Goal: Task Accomplishment & Management: Manage account settings

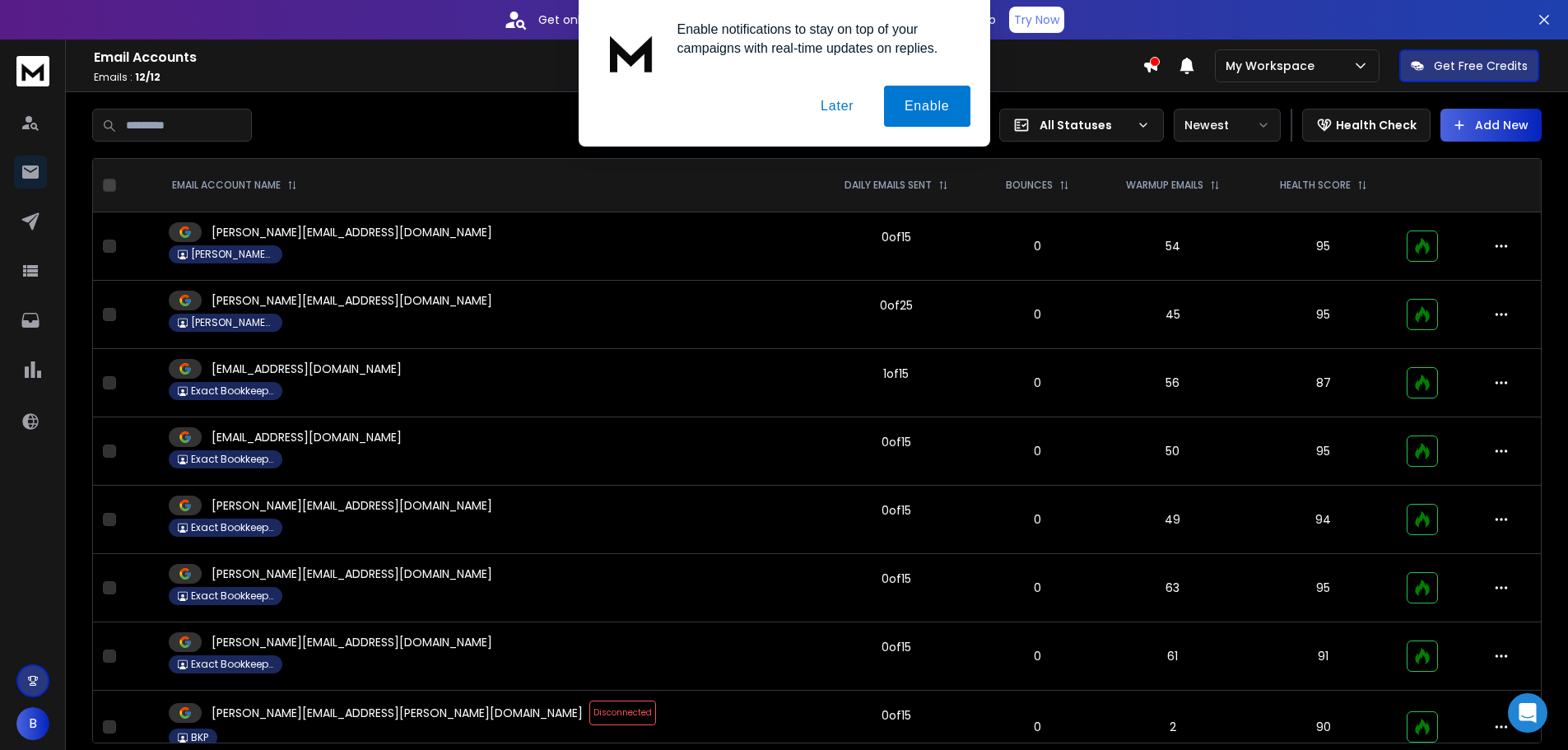
click at [847, 103] on button "Later" at bounding box center [837, 106] width 74 height 41
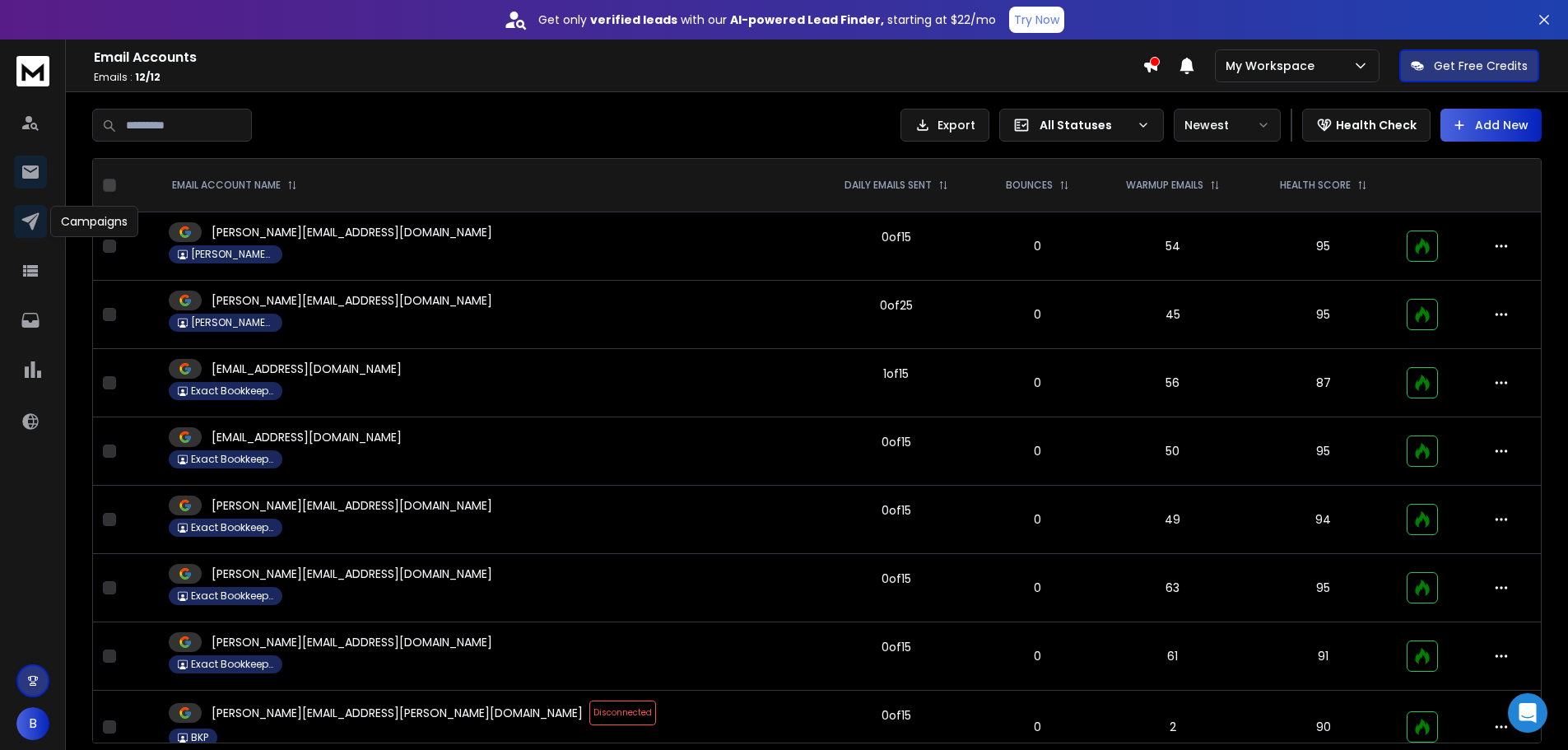
click at [23, 215] on icon at bounding box center [30, 221] width 19 height 19
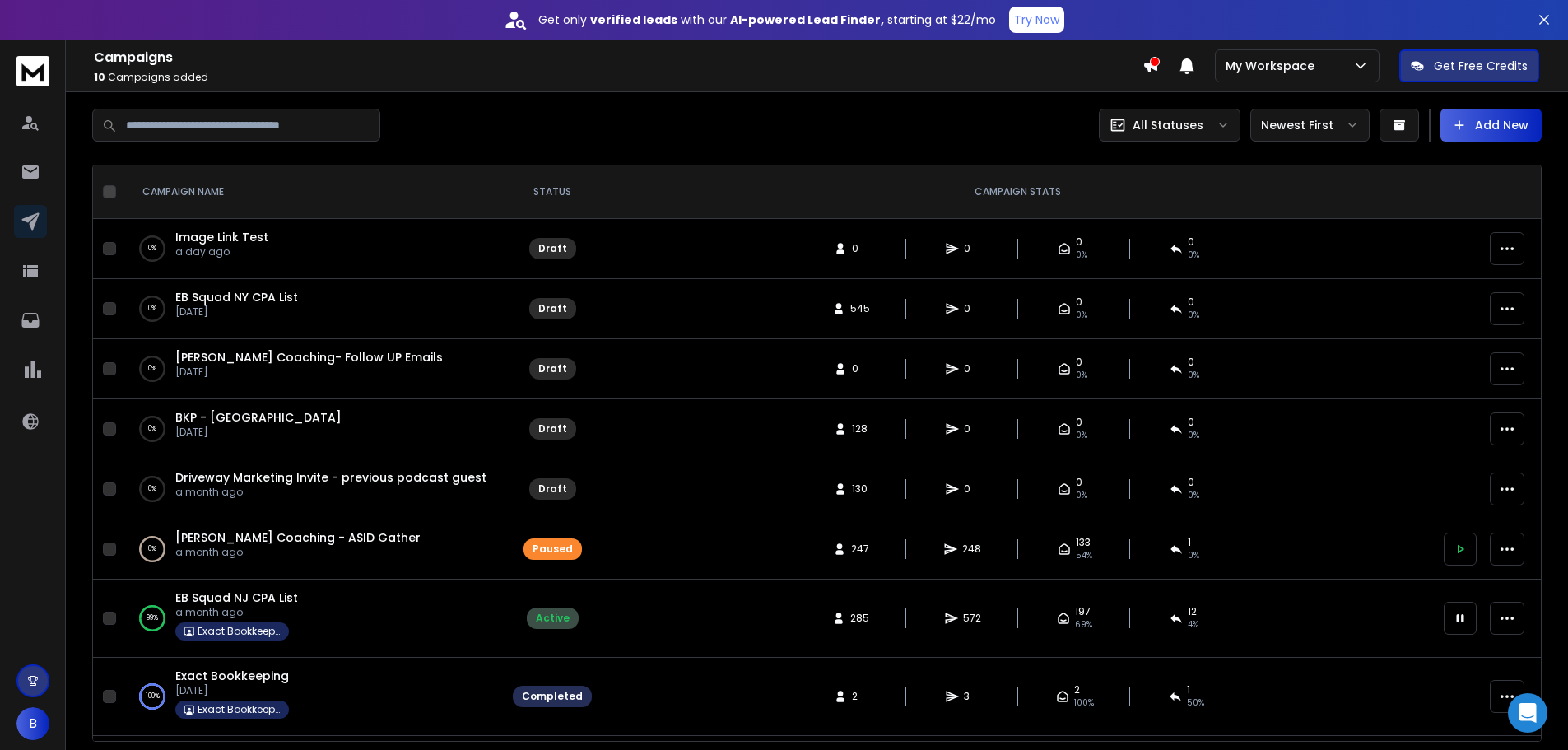
scroll to position [128, 0]
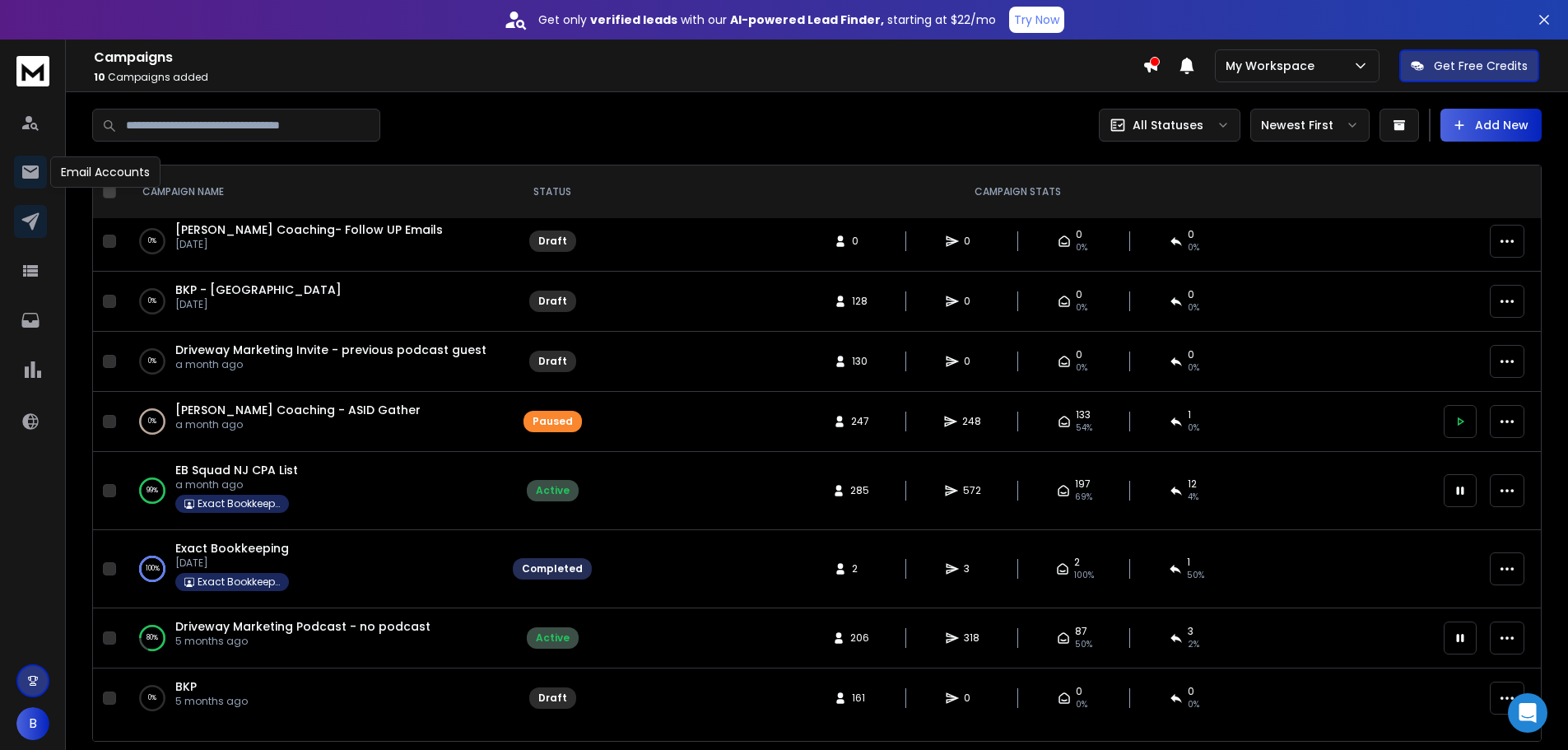
click at [37, 172] on icon at bounding box center [31, 172] width 17 height 13
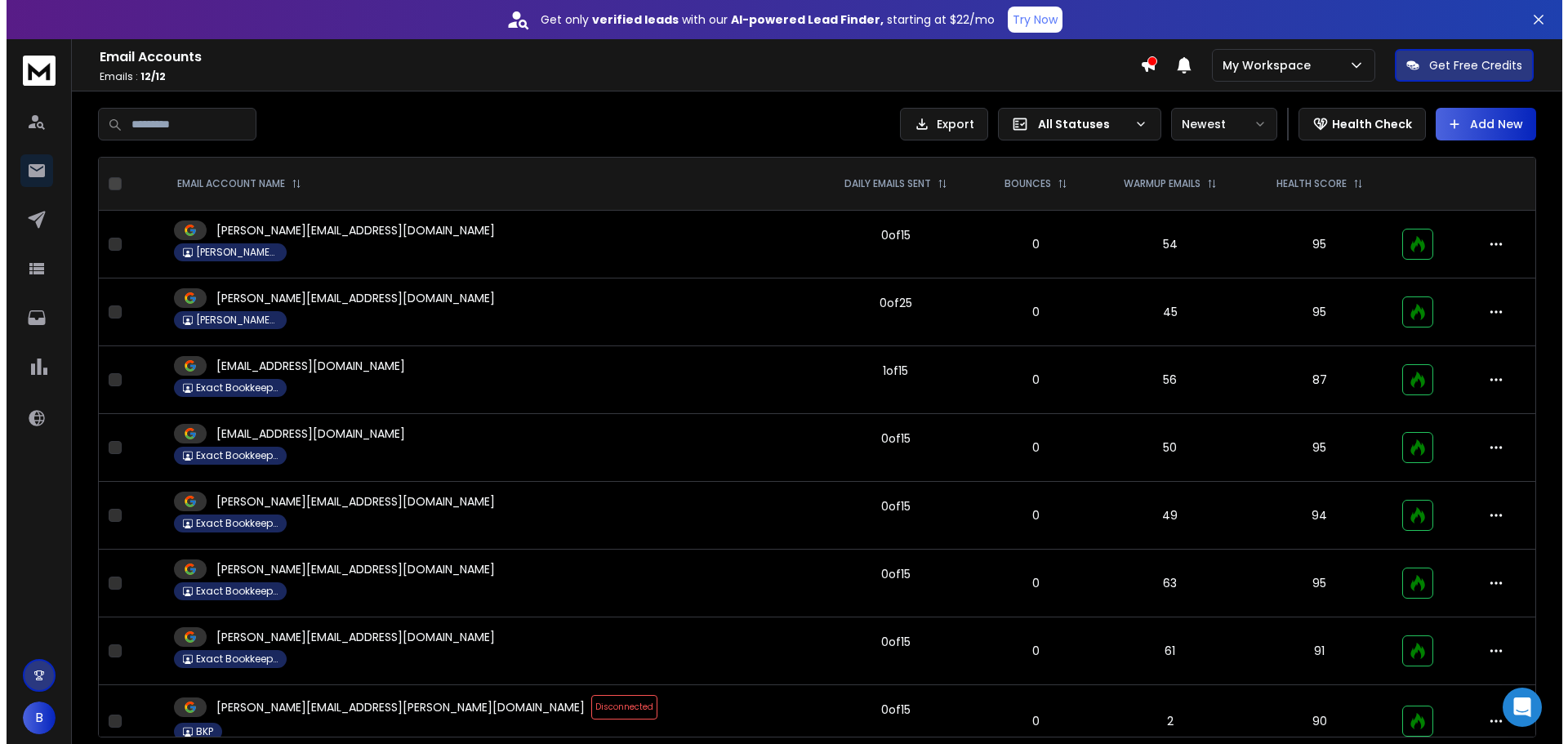
scroll to position [280, 0]
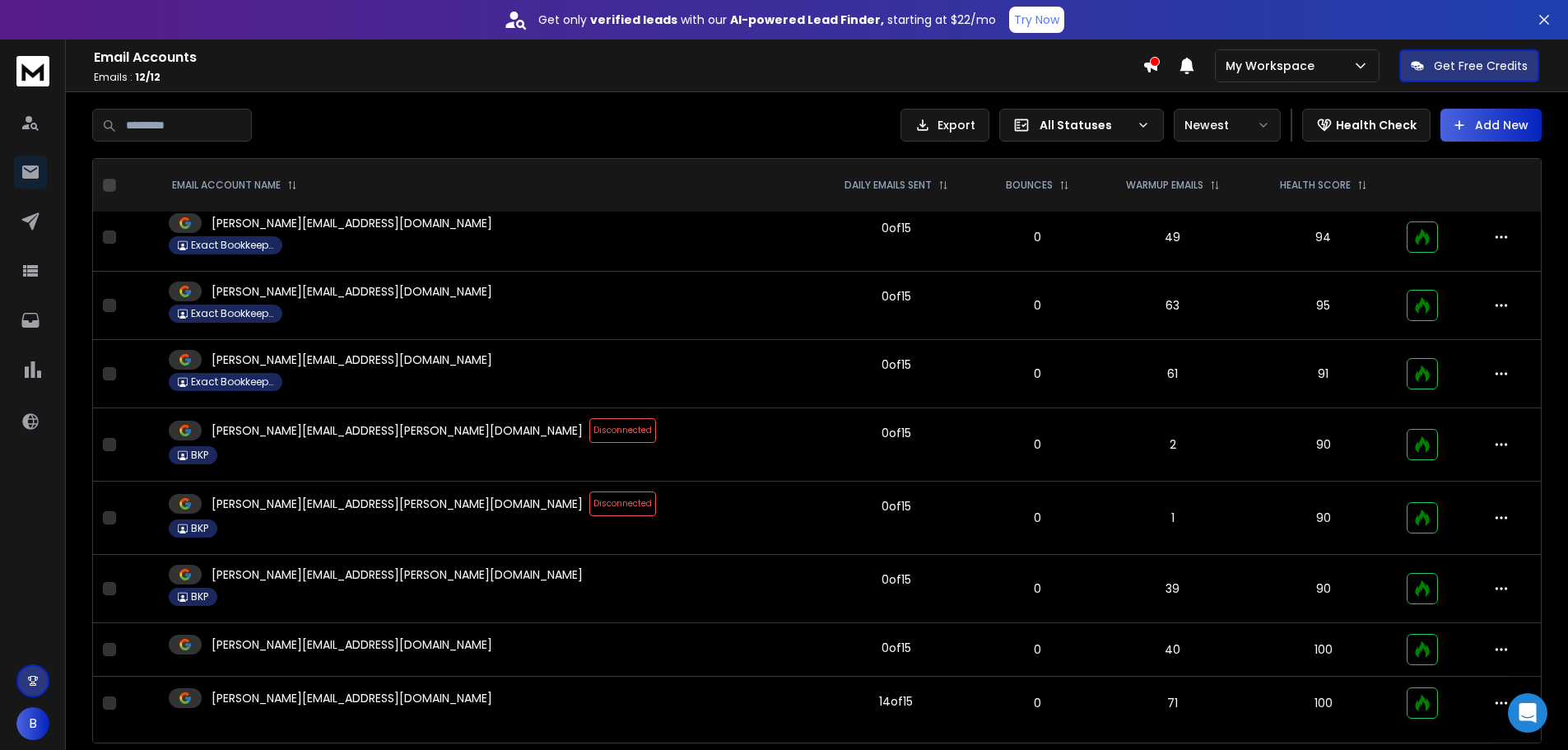
click at [295, 694] on p "[PERSON_NAME][EMAIL_ADDRESS][DOMAIN_NAME]" at bounding box center [352, 698] width 280 height 17
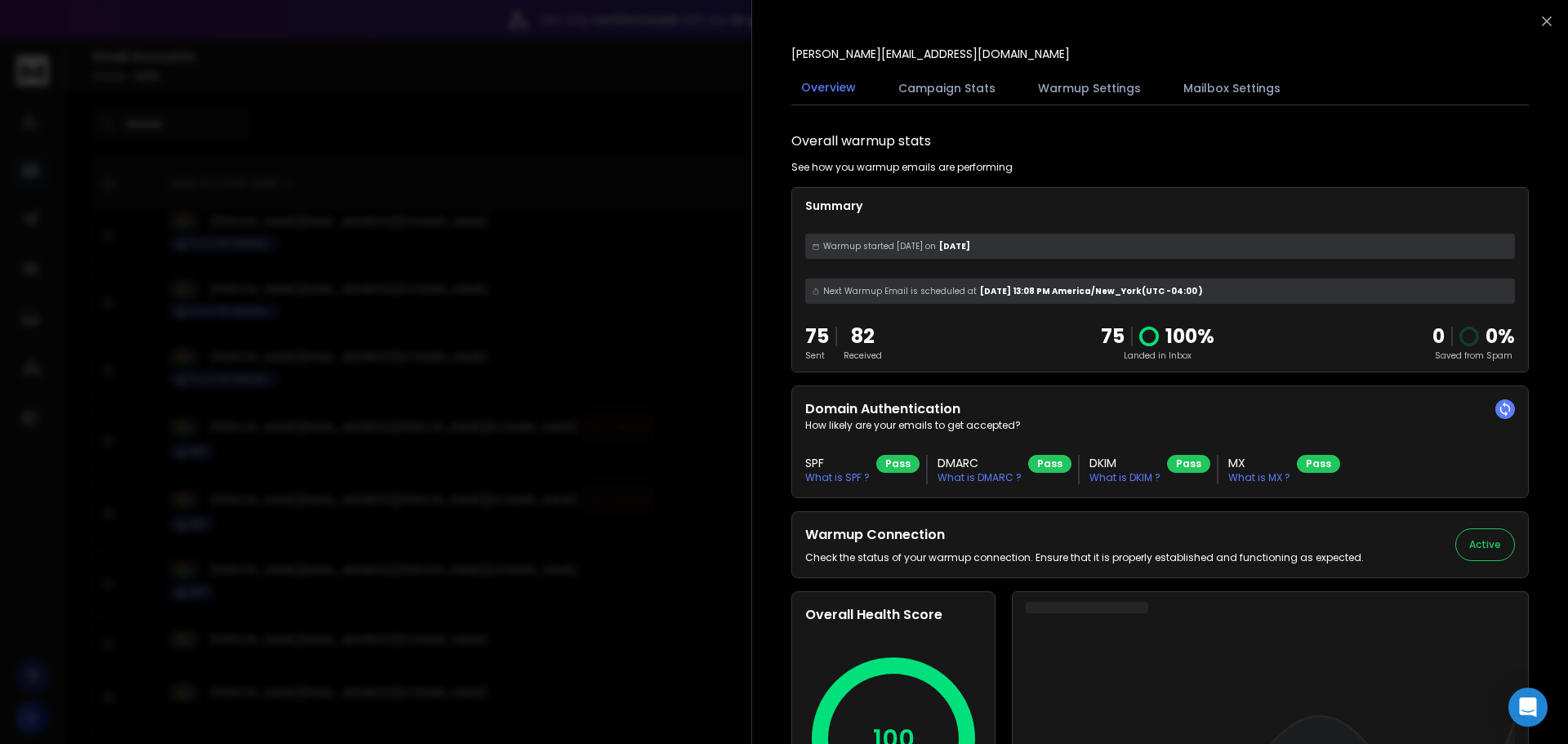
click at [946, 88] on button "Campaign Stats" at bounding box center [946, 88] width 117 height 36
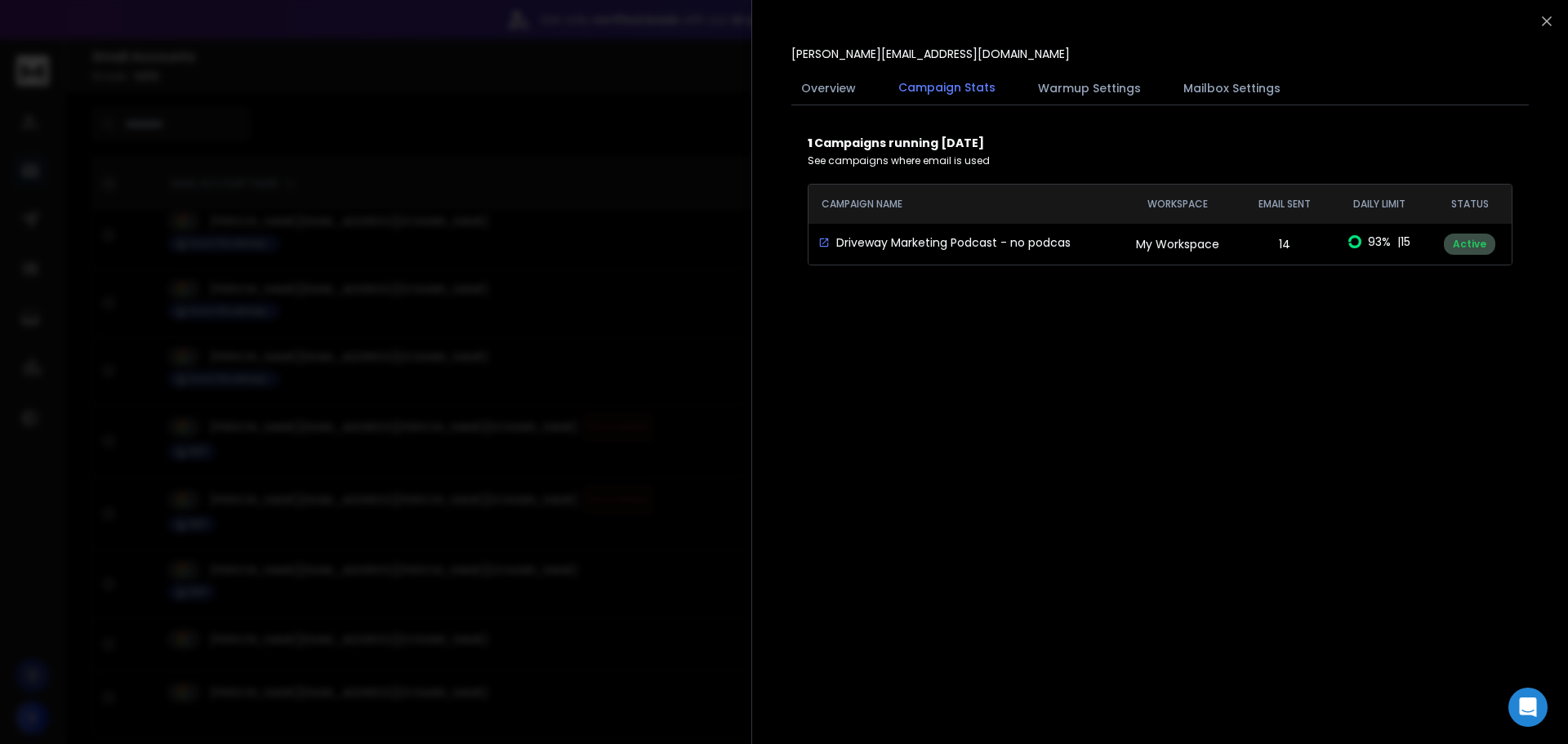
click at [1079, 86] on button "Warmup Settings" at bounding box center [1088, 88] width 122 height 36
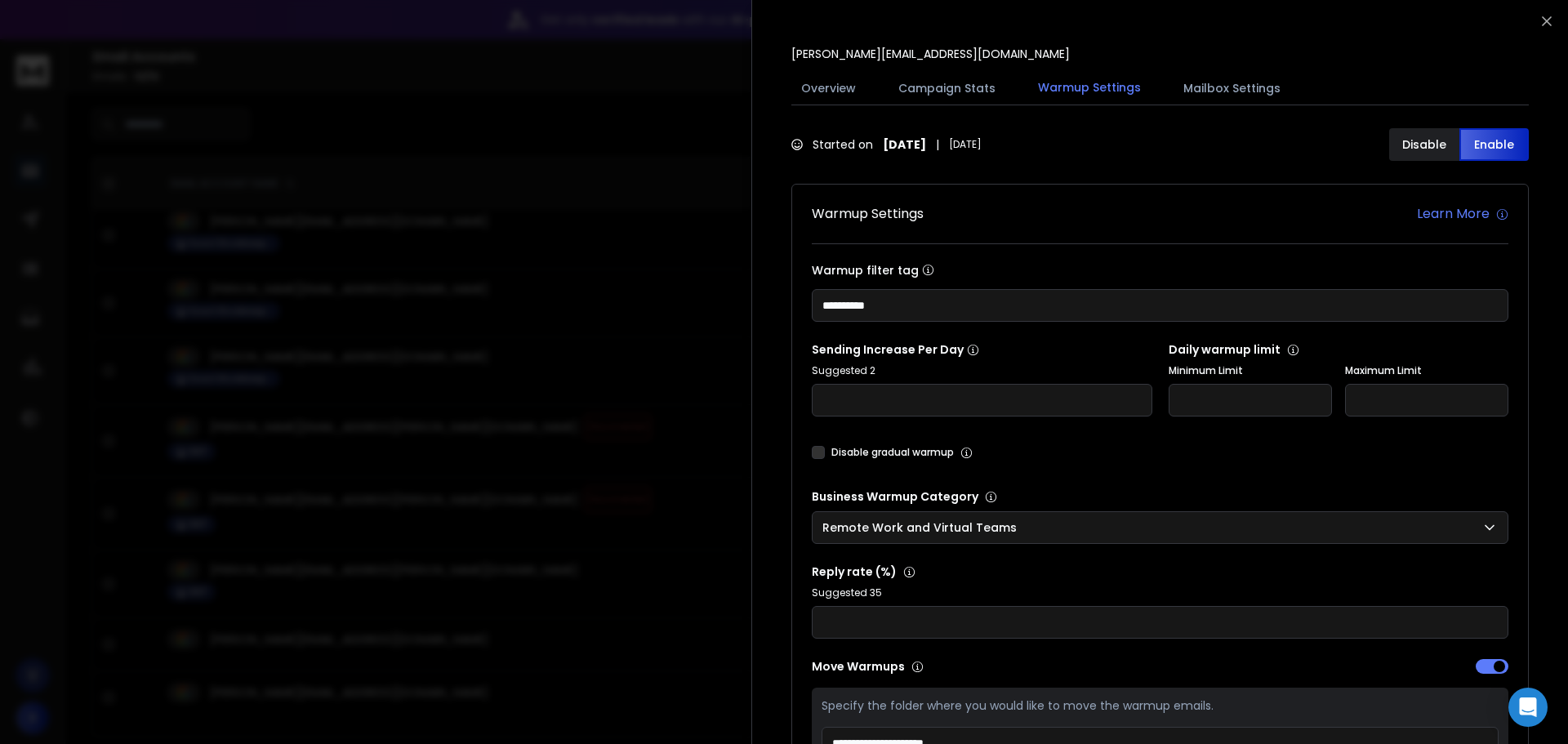
click at [1216, 79] on button "Mailbox Settings" at bounding box center [1231, 88] width 117 height 36
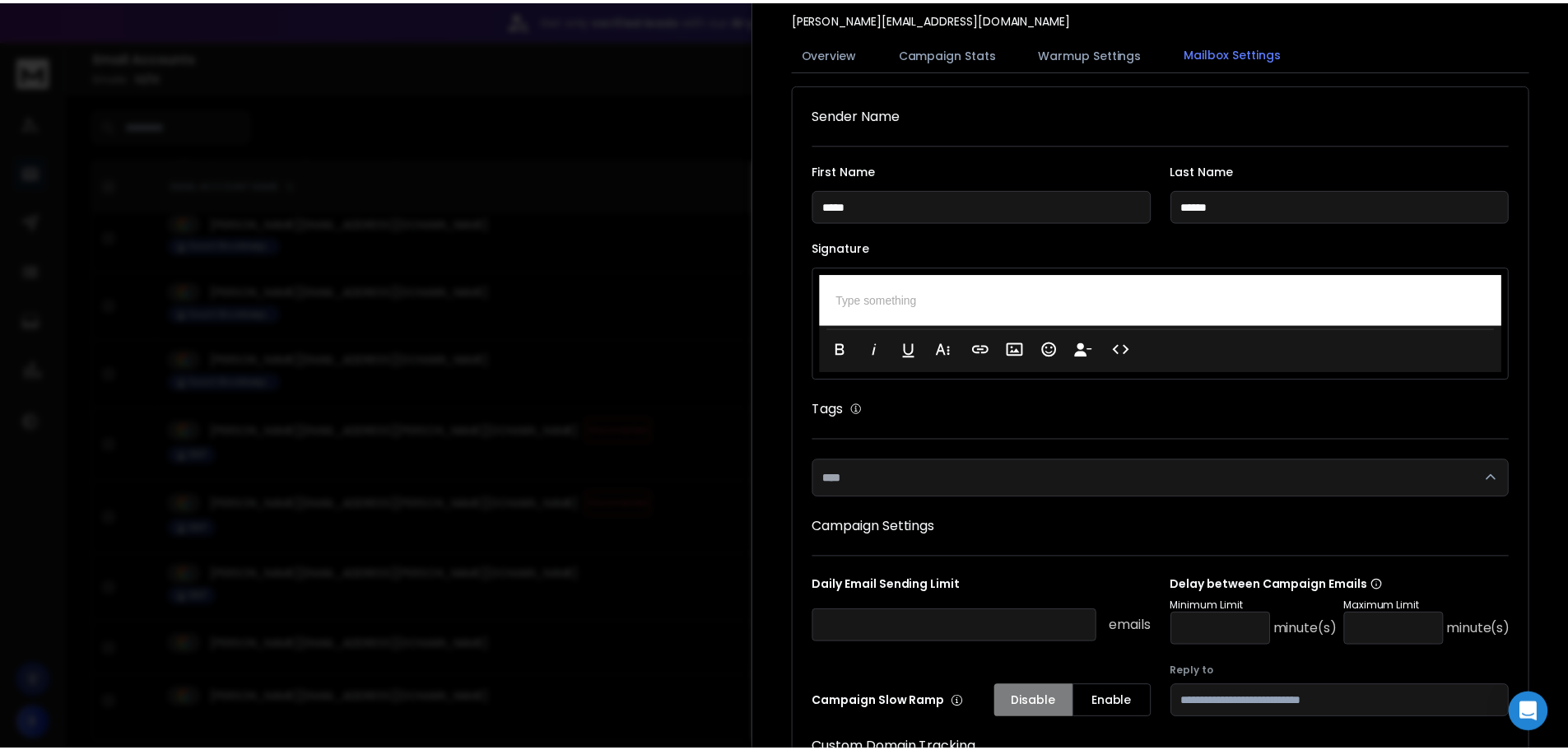
scroll to position [0, 0]
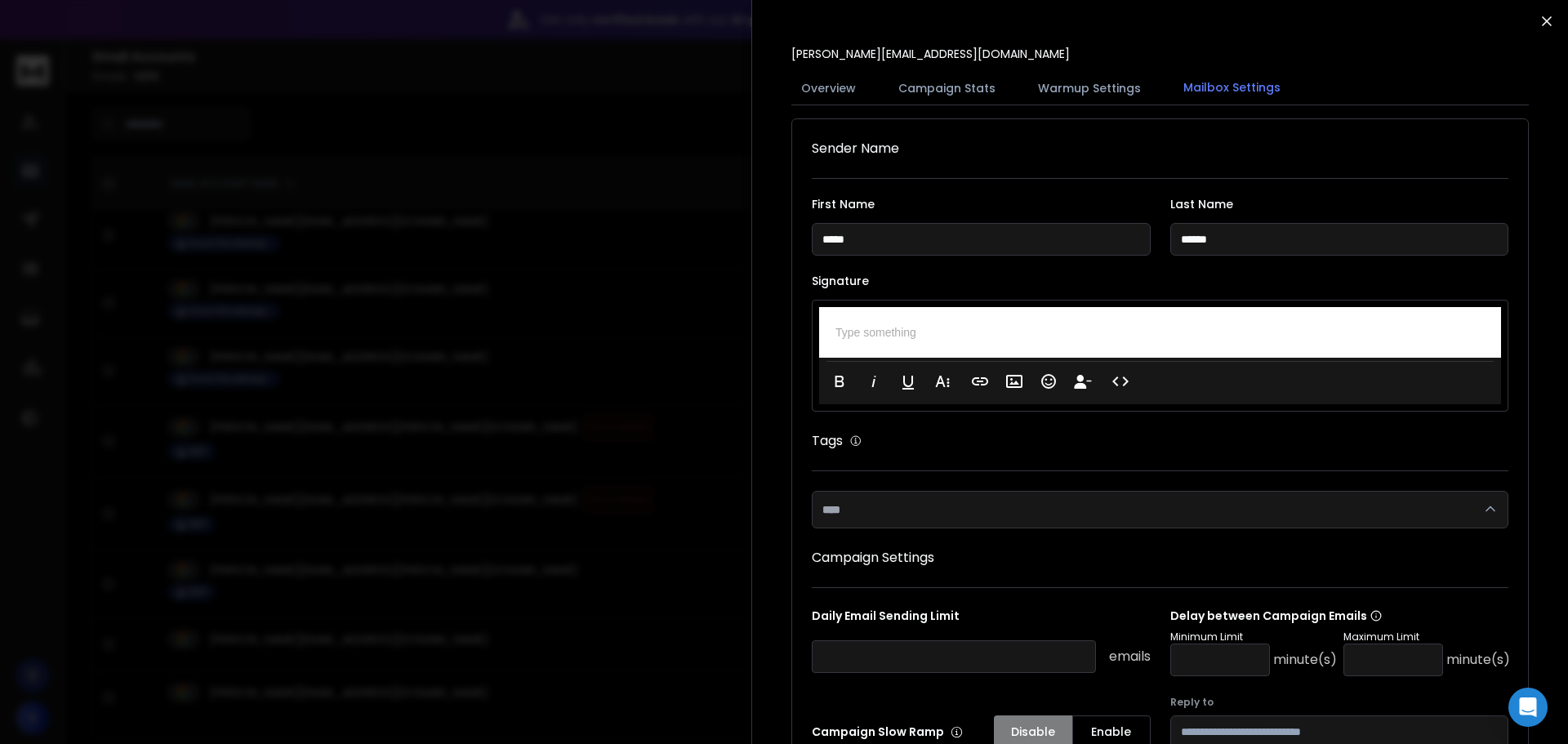
click at [1546, 21] on icon "button" at bounding box center [1547, 21] width 17 height 17
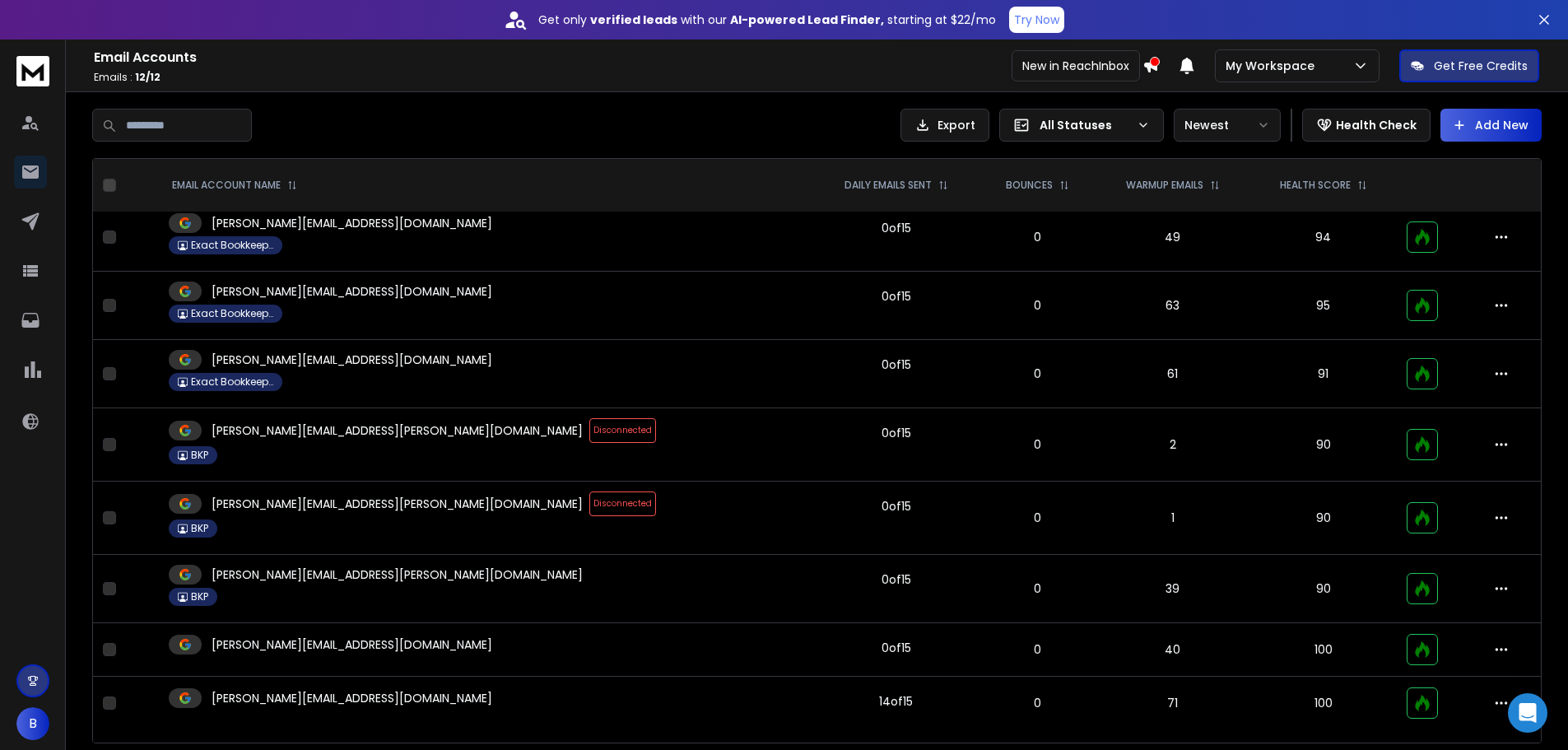
click at [1153, 61] on div at bounding box center [1154, 61] width 10 height 10
